Goal: Check status

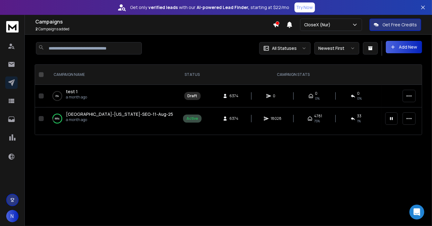
click at [102, 114] on span "[GEOGRAPHIC_DATA]-[US_STATE]-SEO-11-Aug-25" at bounding box center [119, 114] width 107 height 6
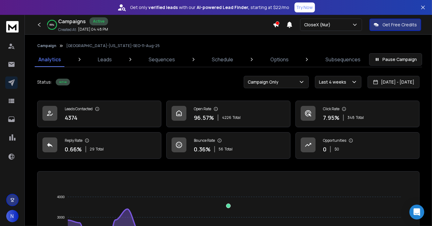
click at [202, 23] on div "89 % Campaigns Active Created At: [DATE] 04:48 PM CloseX (Nur) Get Free Credits" at bounding box center [216, 25] width 432 height 20
